Goal: Transaction & Acquisition: Purchase product/service

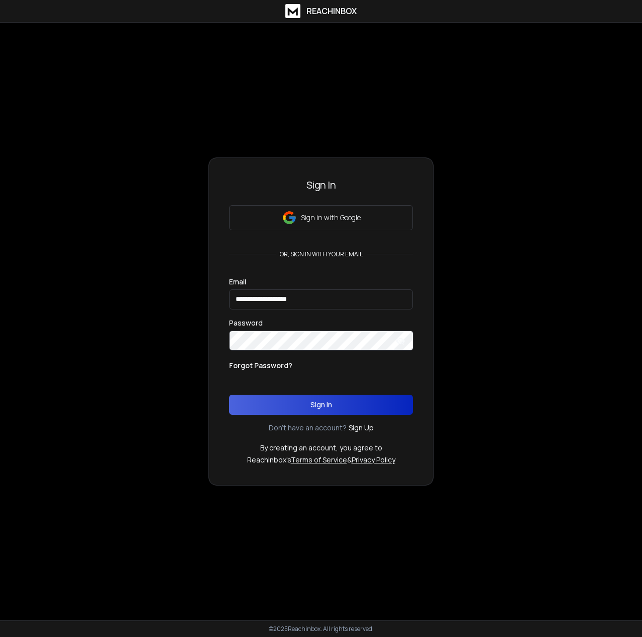
click at [297, 400] on button "Sign In" at bounding box center [321, 405] width 184 height 20
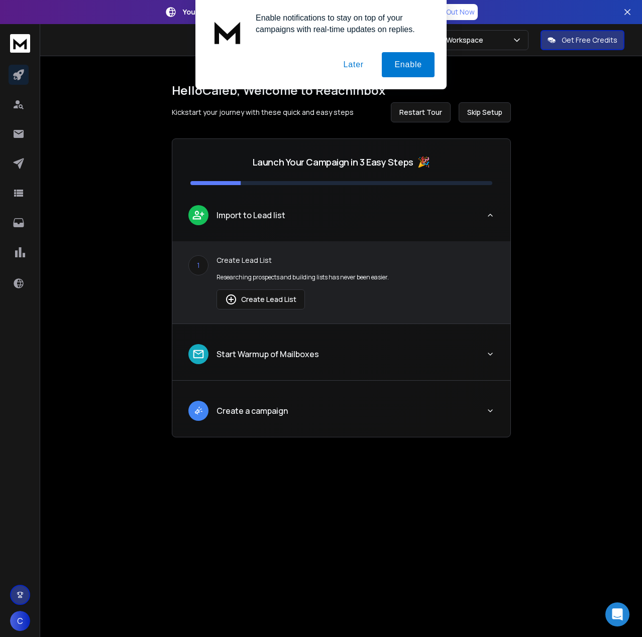
click at [368, 65] on button "Later" at bounding box center [352, 64] width 45 height 25
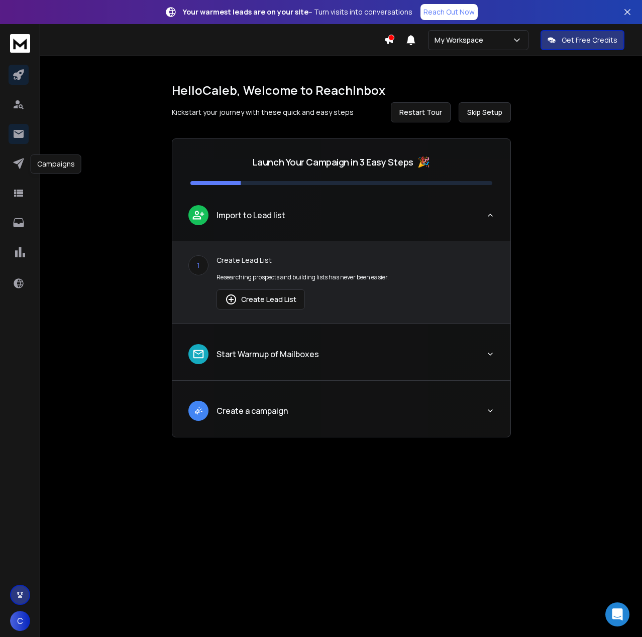
click at [22, 132] on icon at bounding box center [19, 134] width 12 height 12
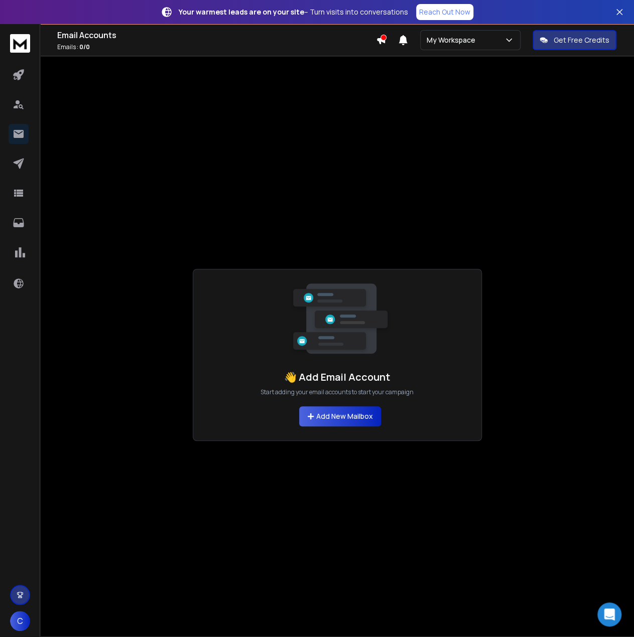
click at [350, 411] on button "Add New Mailbox" at bounding box center [340, 417] width 82 height 20
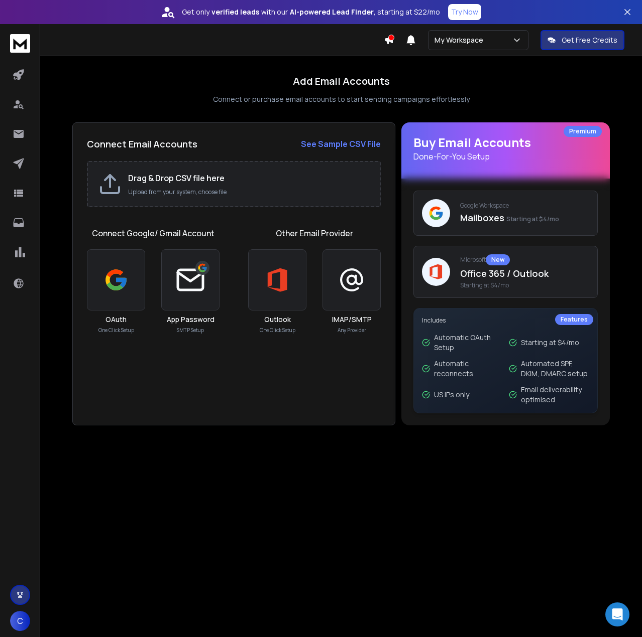
click at [484, 215] on p "Mailboxes Starting at $4/mo" at bounding box center [524, 218] width 129 height 14
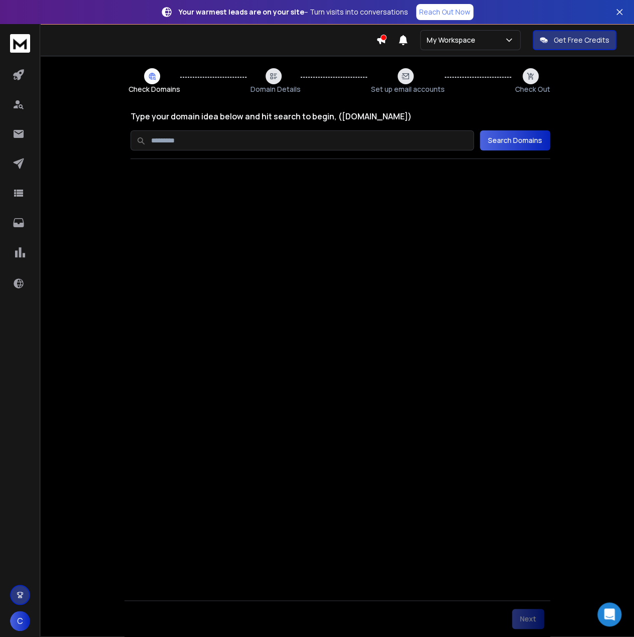
click at [283, 146] on input at bounding box center [302, 141] width 343 height 20
click at [304, 133] on input at bounding box center [302, 141] width 343 height 20
click at [303, 144] on input at bounding box center [302, 141] width 343 height 20
click at [288, 145] on input "**********" at bounding box center [302, 141] width 343 height 20
type input "**********"
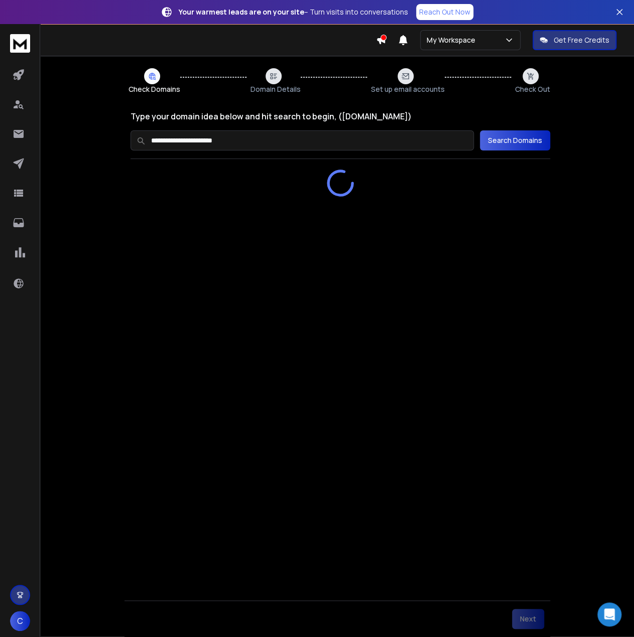
click at [501, 129] on div "**********" at bounding box center [337, 154] width 426 height 89
click at [501, 141] on button "Search Domains" at bounding box center [515, 141] width 70 height 20
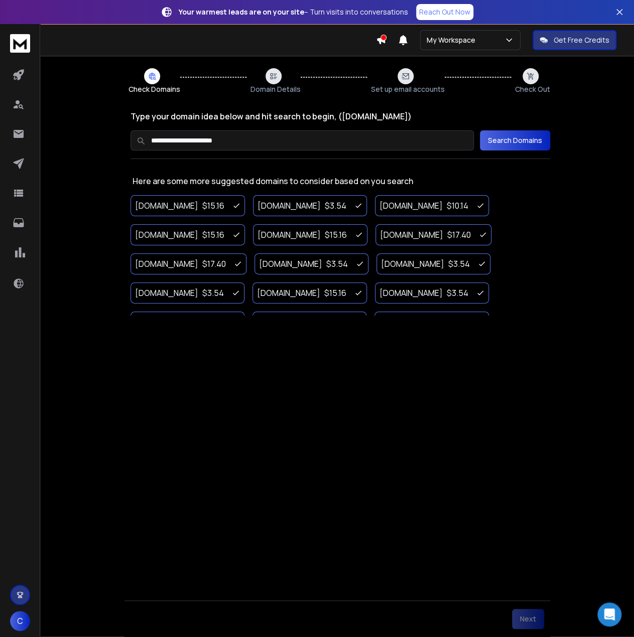
click at [198, 206] on h3 "[DOMAIN_NAME]" at bounding box center [166, 206] width 63 height 12
click at [245, 198] on div "[DOMAIN_NAME] $ 15.16" at bounding box center [188, 205] width 114 height 21
click at [240, 206] on icon at bounding box center [236, 206] width 8 height 8
click at [245, 206] on icon at bounding box center [237, 205] width 15 height 15
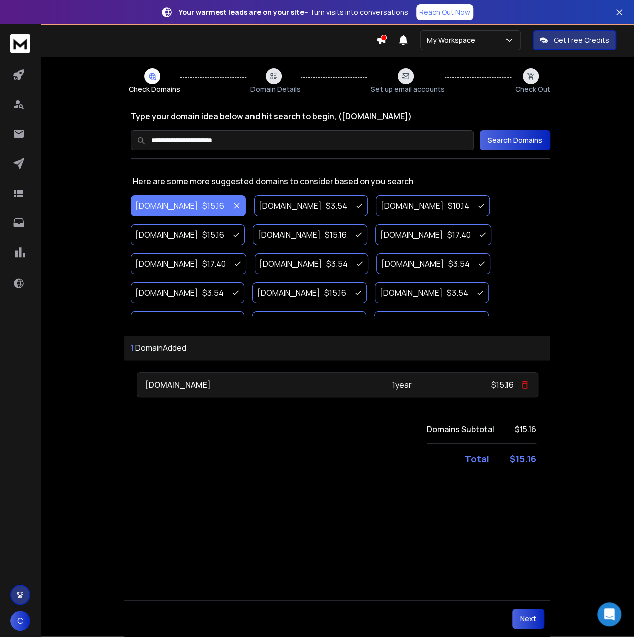
drag, startPoint x: 146, startPoint y: 387, endPoint x: 247, endPoint y: 387, distance: 101.4
click at [247, 387] on p "[DOMAIN_NAME]" at bounding box center [228, 385] width 167 height 12
click at [531, 622] on button "Next" at bounding box center [528, 619] width 32 height 20
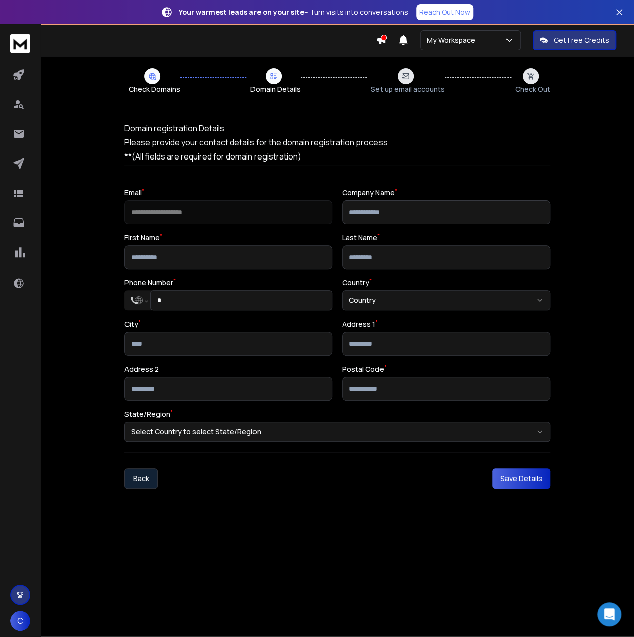
click at [138, 484] on button "Back" at bounding box center [140, 479] width 33 height 20
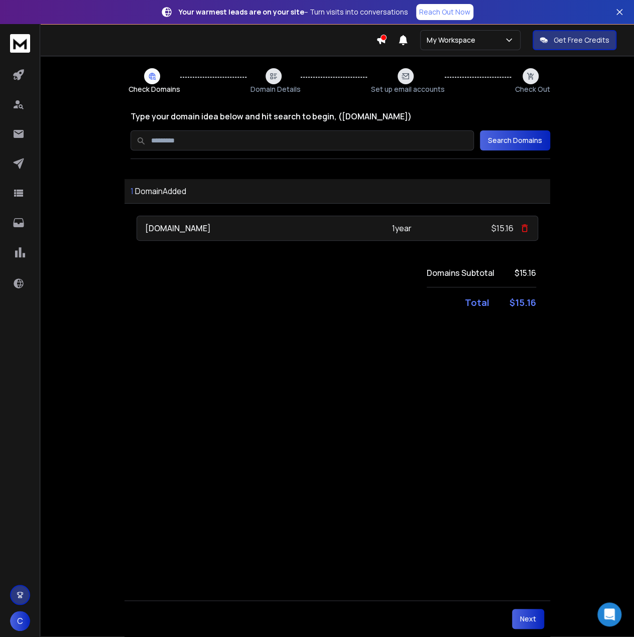
click at [180, 143] on input at bounding box center [302, 141] width 343 height 20
type input "**********"
click at [534, 146] on button "Search Domains" at bounding box center [515, 141] width 70 height 20
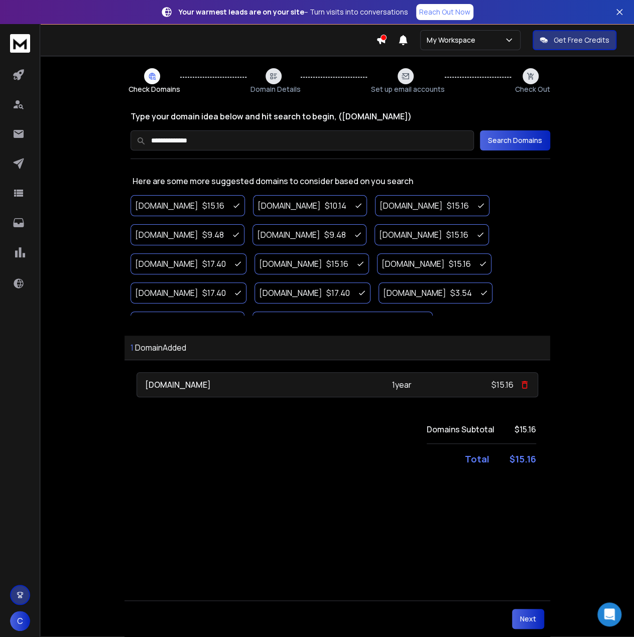
click at [233, 207] on icon at bounding box center [236, 205] width 6 height 5
click at [229, 200] on div "$ 15.16" at bounding box center [221, 206] width 38 height 12
click at [232, 204] on icon at bounding box center [236, 206] width 8 height 8
click at [232, 234] on icon at bounding box center [236, 235] width 8 height 8
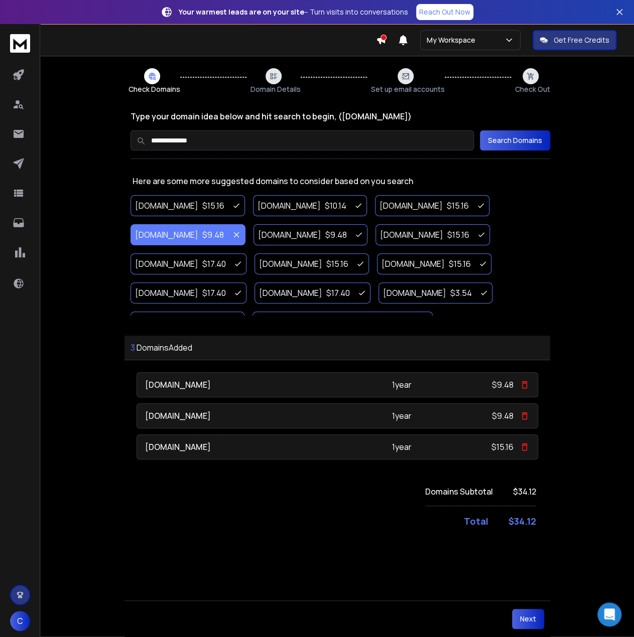
click at [232, 235] on icon at bounding box center [236, 234] width 9 height 9
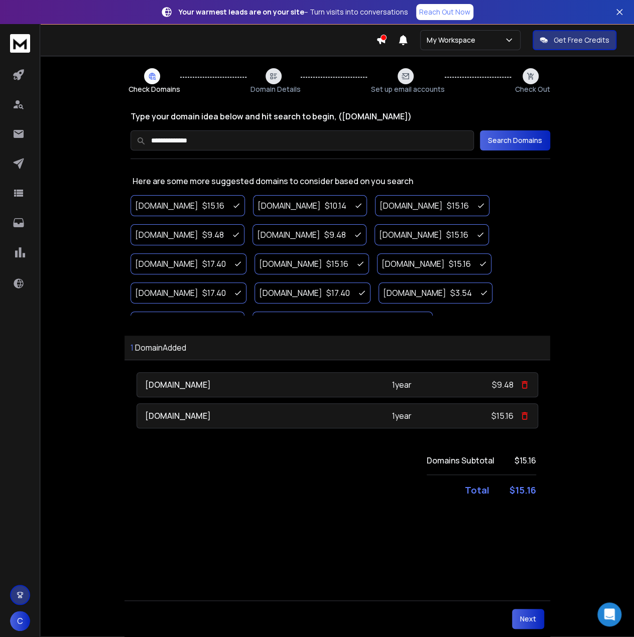
click at [234, 260] on icon at bounding box center [238, 264] width 8 height 8
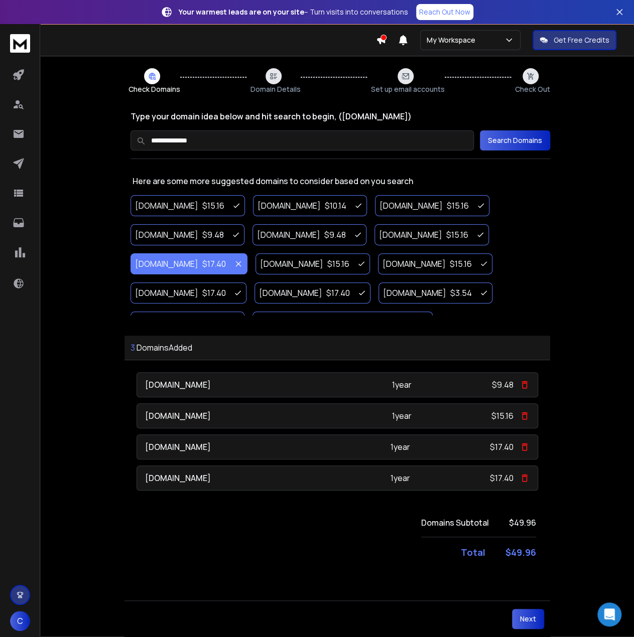
click at [234, 263] on icon at bounding box center [238, 264] width 9 height 9
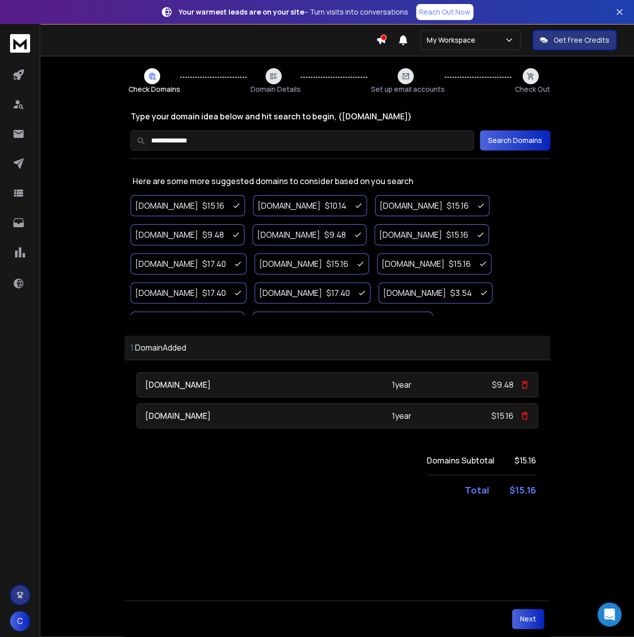
click at [232, 202] on icon at bounding box center [236, 206] width 8 height 8
click at [526, 388] on icon at bounding box center [525, 385] width 6 height 8
drag, startPoint x: 488, startPoint y: 419, endPoint x: 507, endPoint y: 419, distance: 19.6
click at [507, 419] on div "[DOMAIN_NAME] 1 year $15.16" at bounding box center [338, 416] width 402 height 25
click at [190, 143] on input "**********" at bounding box center [302, 141] width 343 height 20
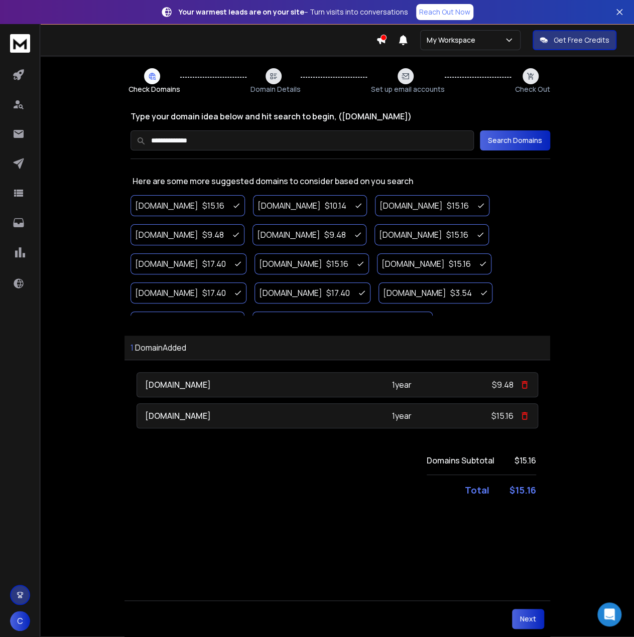
drag, startPoint x: 210, startPoint y: 136, endPoint x: 57, endPoint y: 136, distance: 153.6
click at [57, 136] on section "**********" at bounding box center [337, 359] width 594 height 607
